Goal: Check status

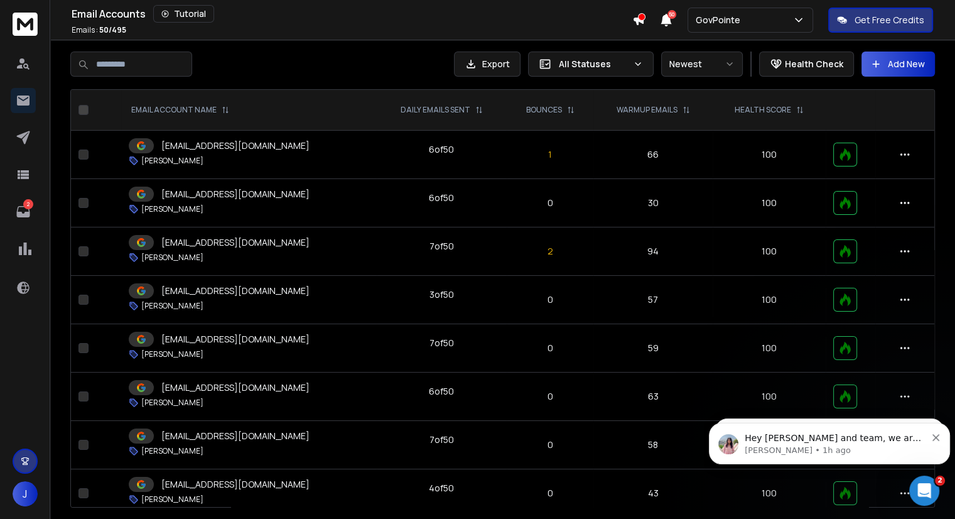
scroll to position [3, 0]
click at [23, 132] on icon at bounding box center [23, 137] width 15 height 15
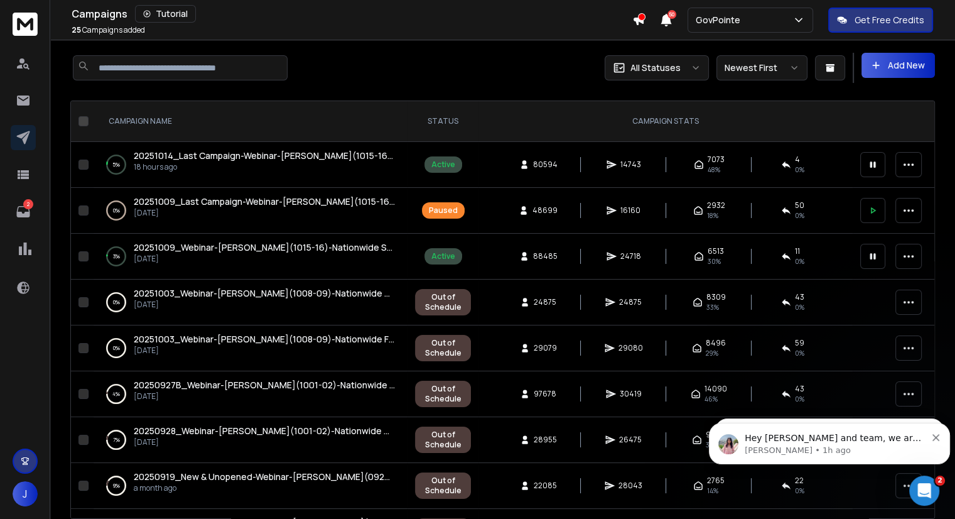
click at [279, 249] on span "20251009_Webinar-Mike(1015-16)-Nationwide Security Service Contracts" at bounding box center [314, 247] width 360 height 12
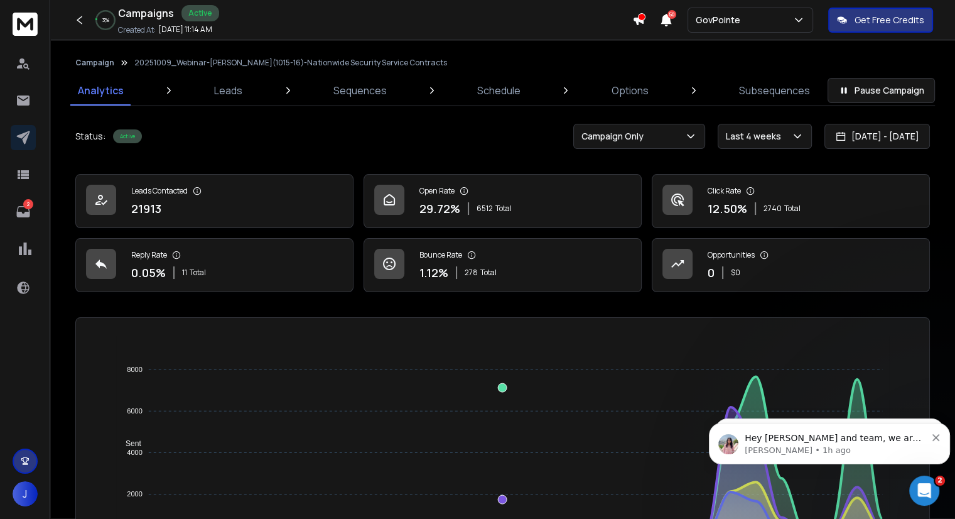
click at [768, 26] on button "GovPointe" at bounding box center [751, 20] width 126 height 25
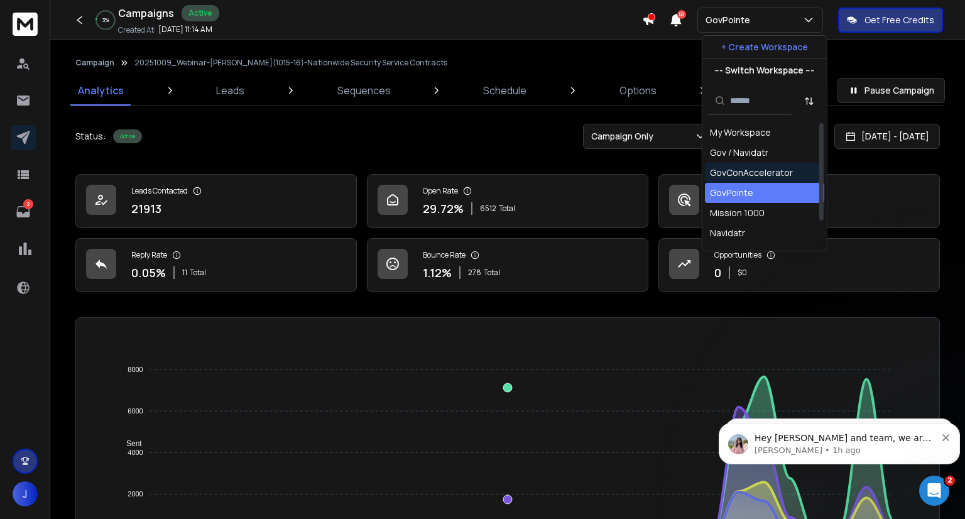
click at [746, 171] on div "GovConAccelerator" at bounding box center [751, 172] width 83 height 13
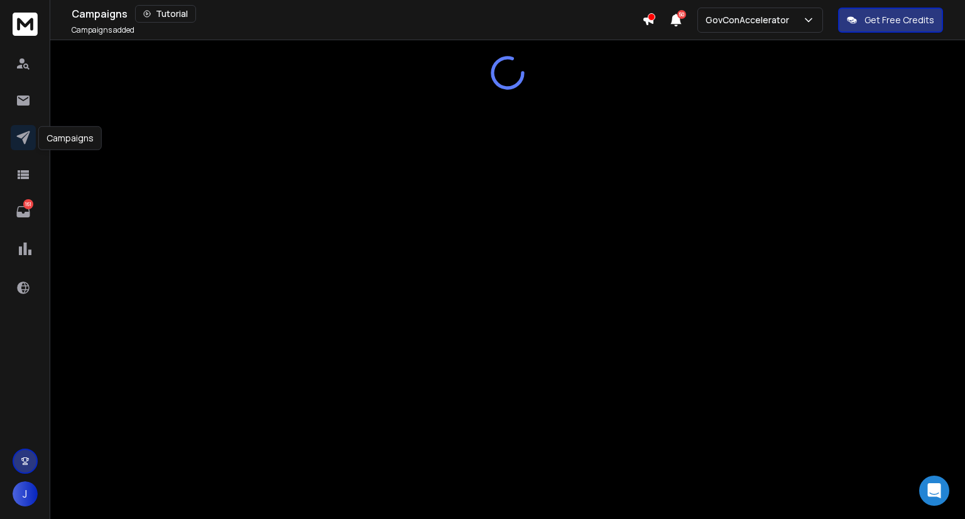
click at [23, 143] on icon at bounding box center [23, 137] width 15 height 15
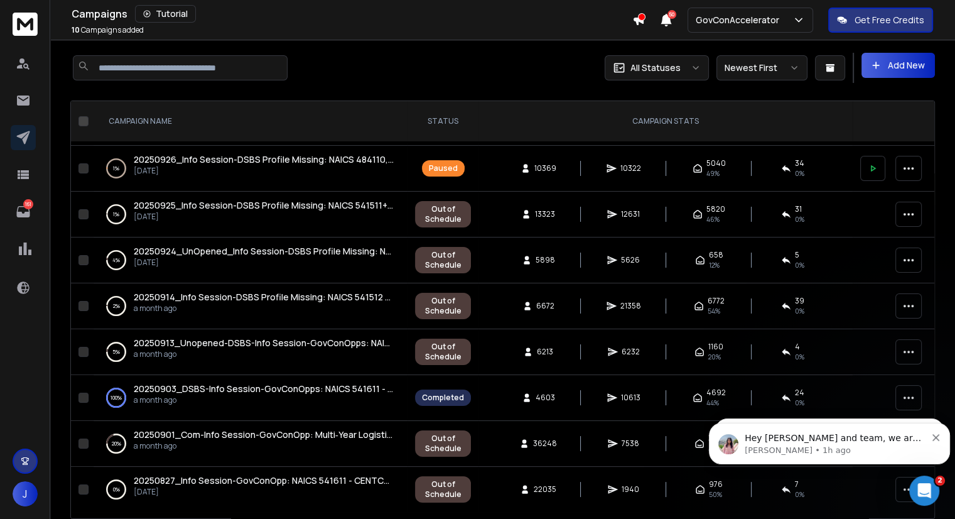
scroll to position [90, 0]
